Goal: Transaction & Acquisition: Subscribe to service/newsletter

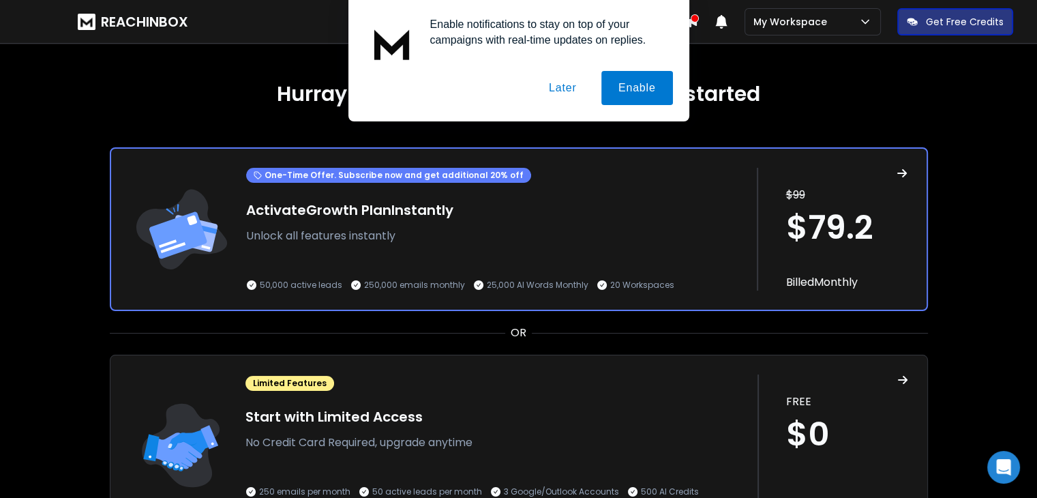
scroll to position [38, 0]
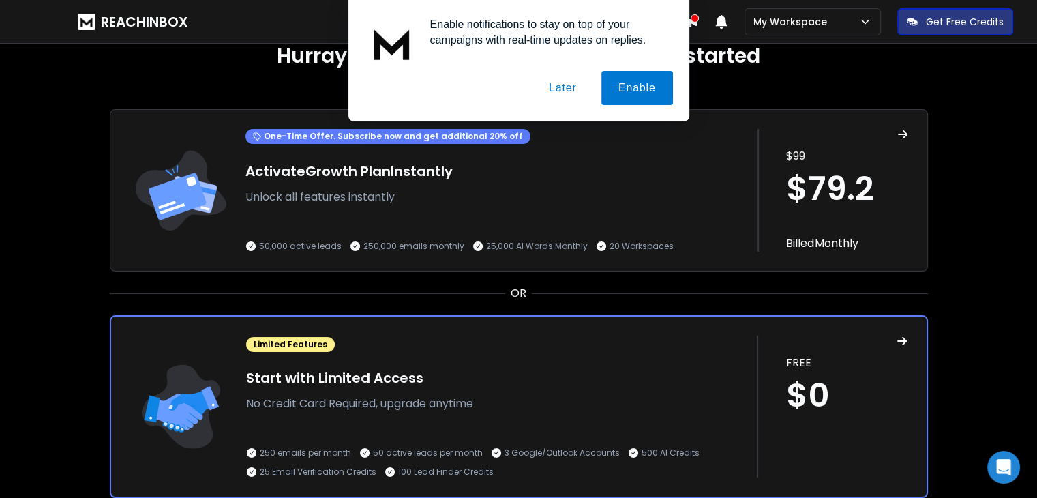
click at [907, 329] on div "Limited Features Start with Limited Access No Credit Card Required, upgrade any…" at bounding box center [519, 406] width 818 height 183
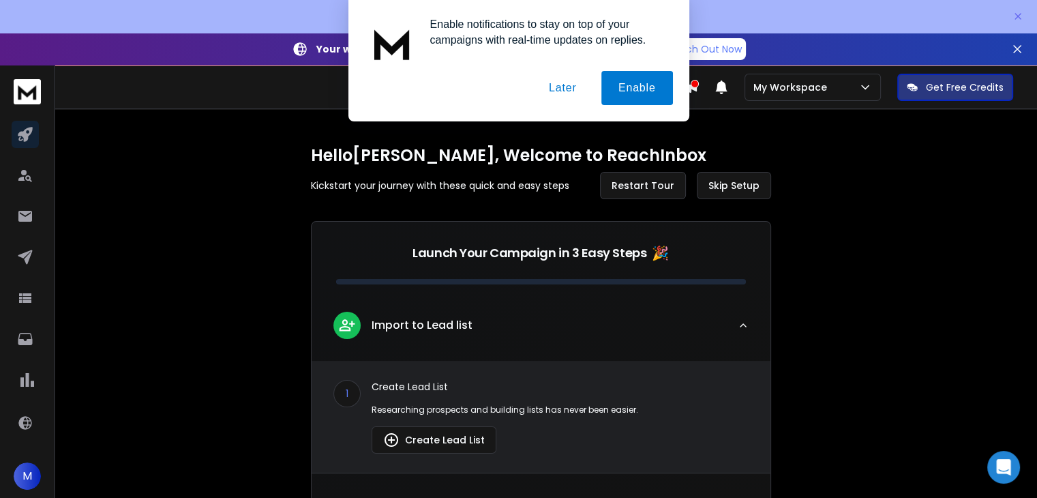
click at [565, 85] on button "Later" at bounding box center [562, 88] width 61 height 34
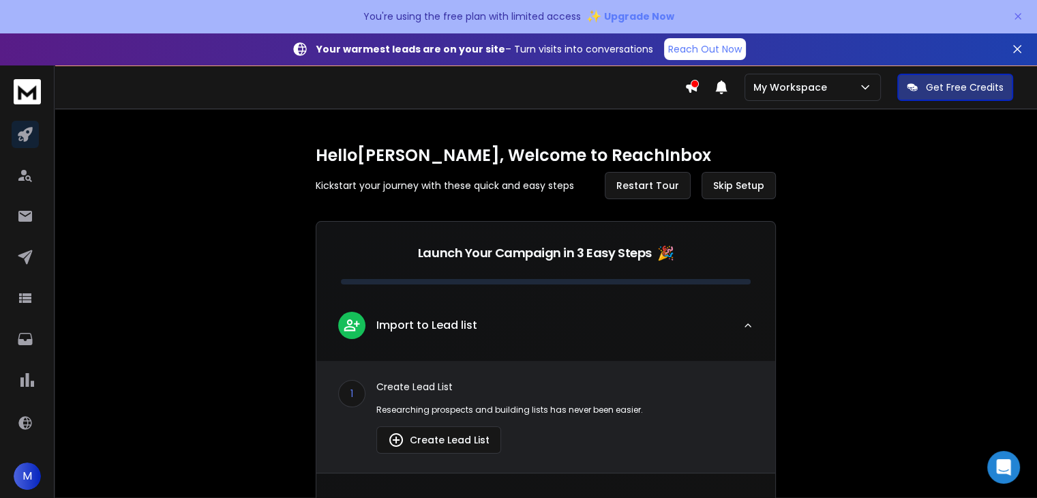
click at [576, 20] on p "You're using the free plan with limited access" at bounding box center [472, 17] width 218 height 14
click at [27, 168] on icon at bounding box center [25, 175] width 16 height 16
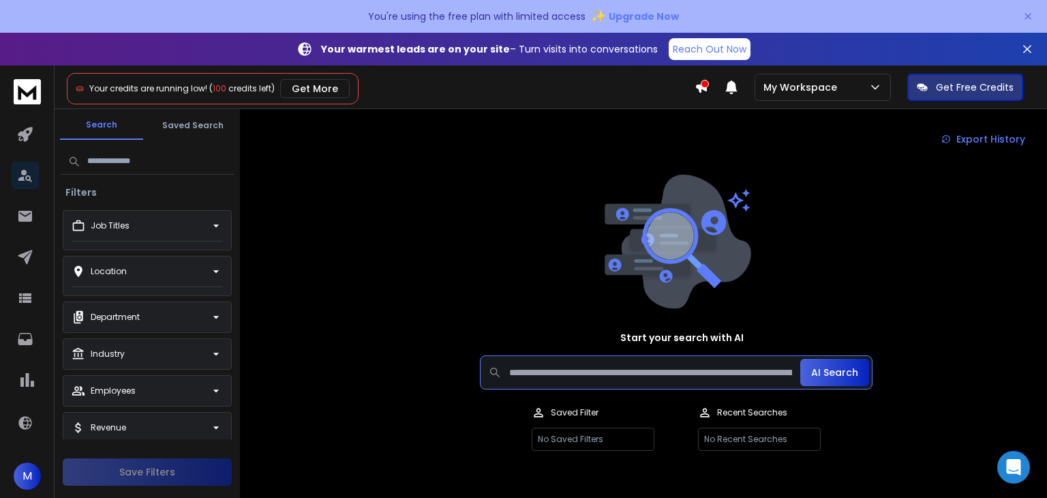
click at [209, 230] on icon at bounding box center [216, 226] width 14 height 14
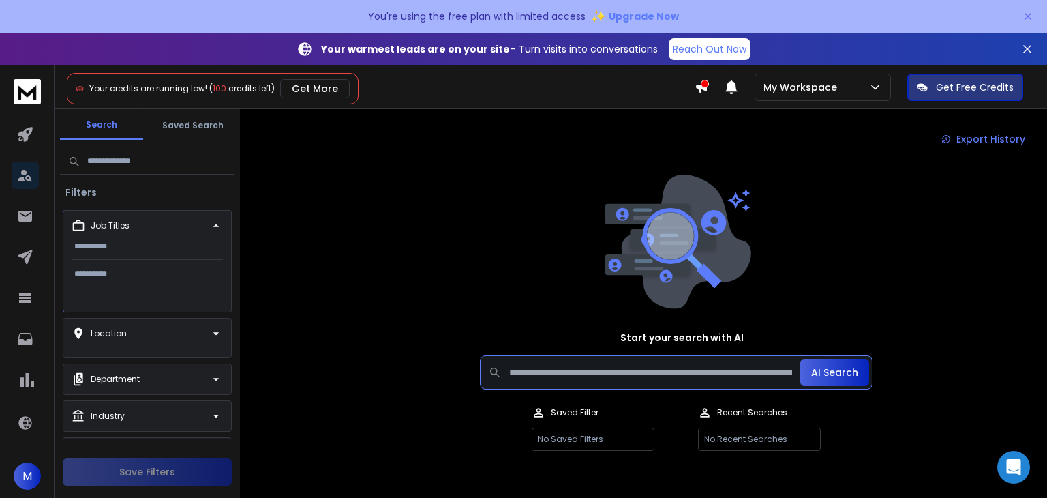
click at [355, 216] on div "Export History Start your search with AI" at bounding box center [676, 234] width 829 height 219
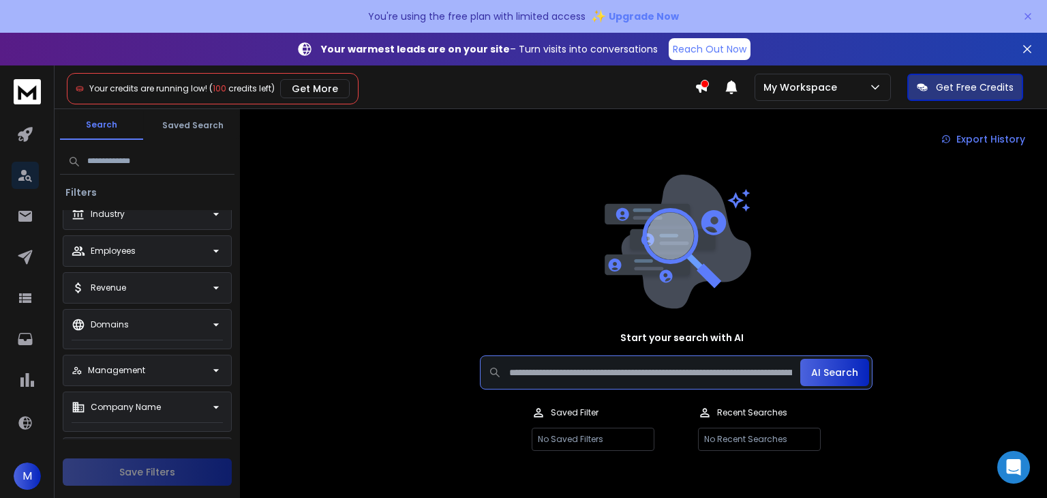
scroll to position [237, 0]
